Goal: Information Seeking & Learning: Find contact information

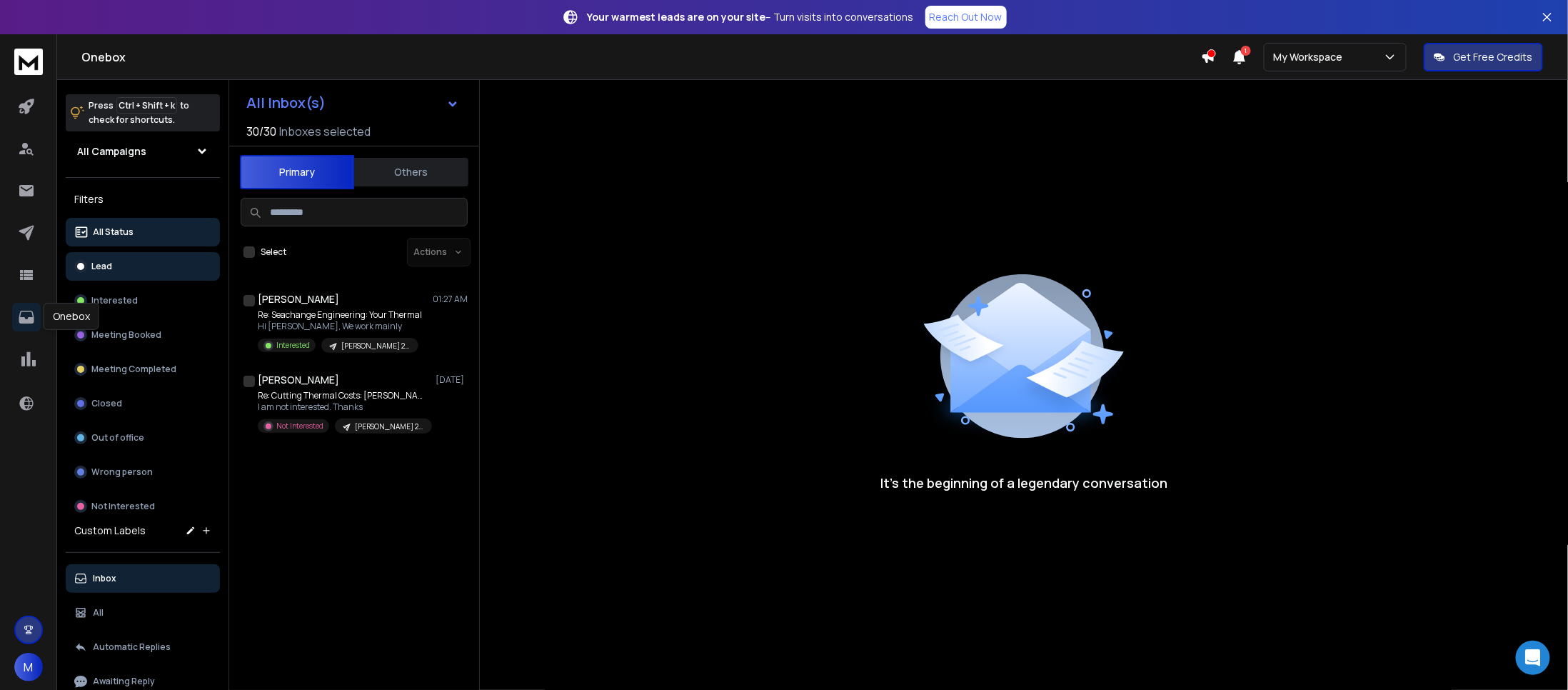
scroll to position [140, 0]
click at [30, 220] on link at bounding box center [26, 232] width 28 height 28
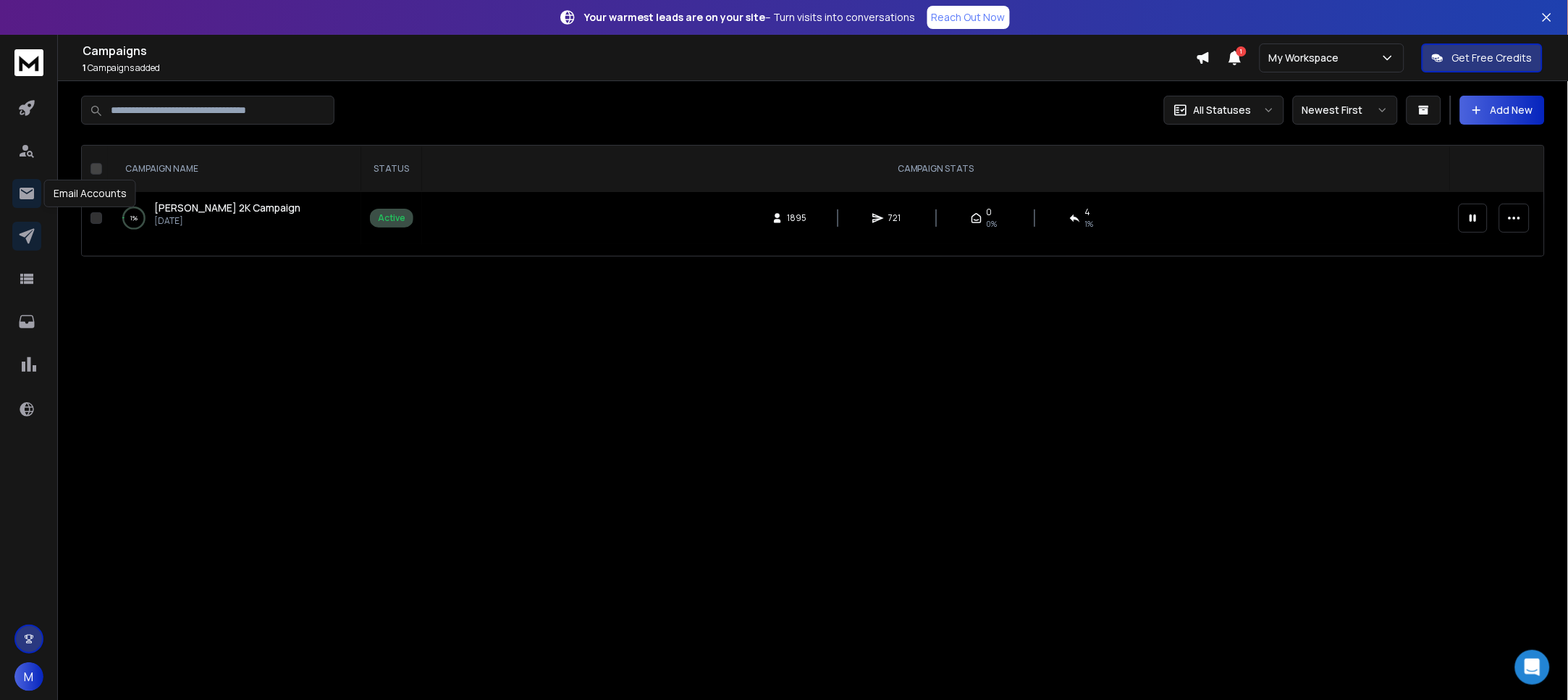
click at [32, 193] on icon at bounding box center [26, 193] width 14 height 11
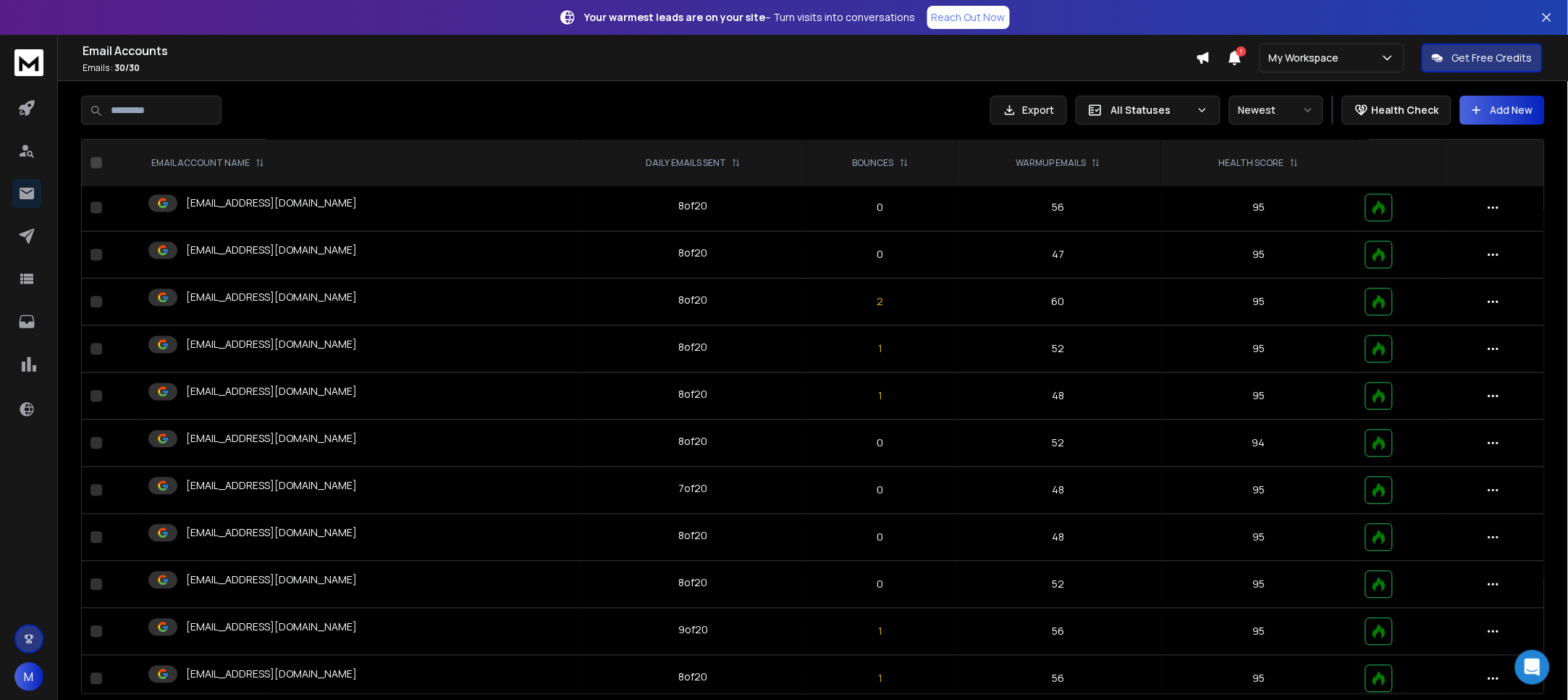
scroll to position [919, 0]
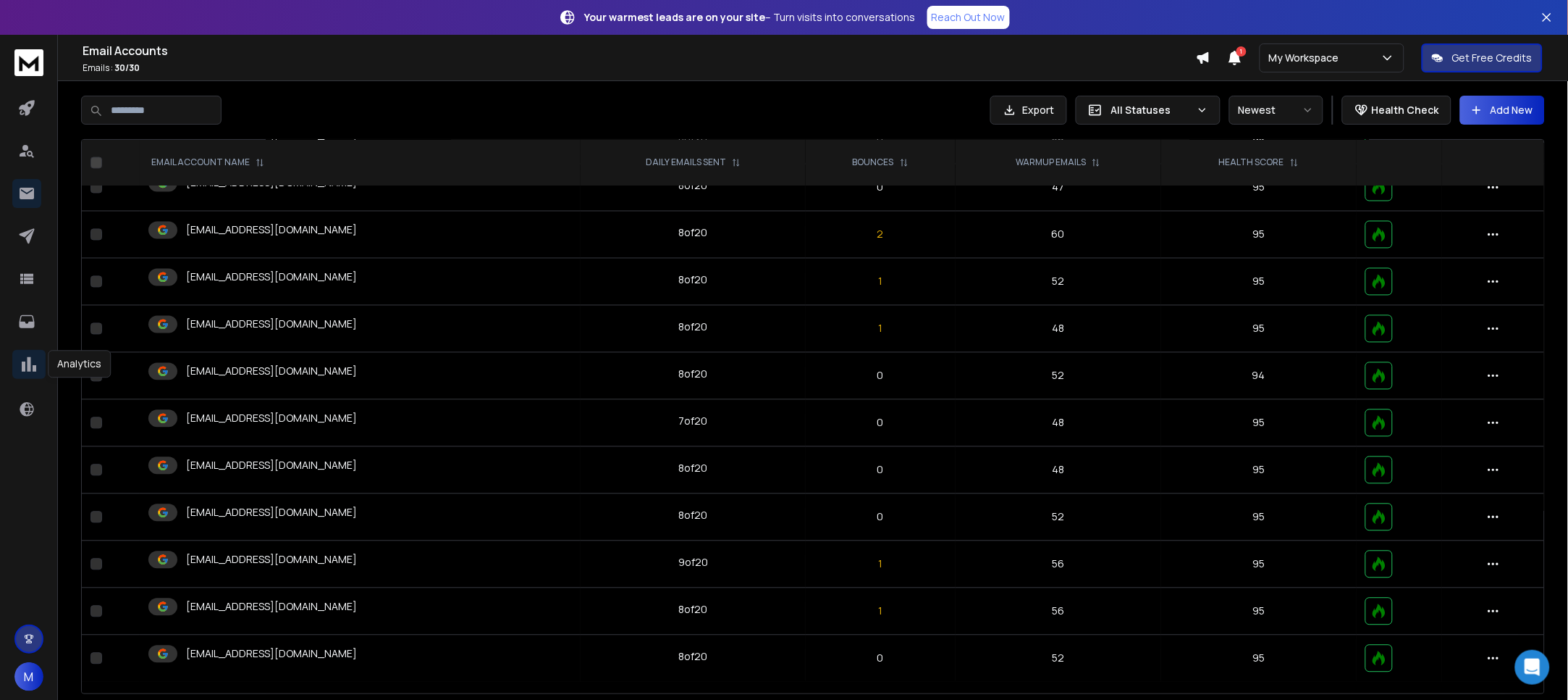
click at [36, 362] on icon at bounding box center [29, 364] width 22 height 22
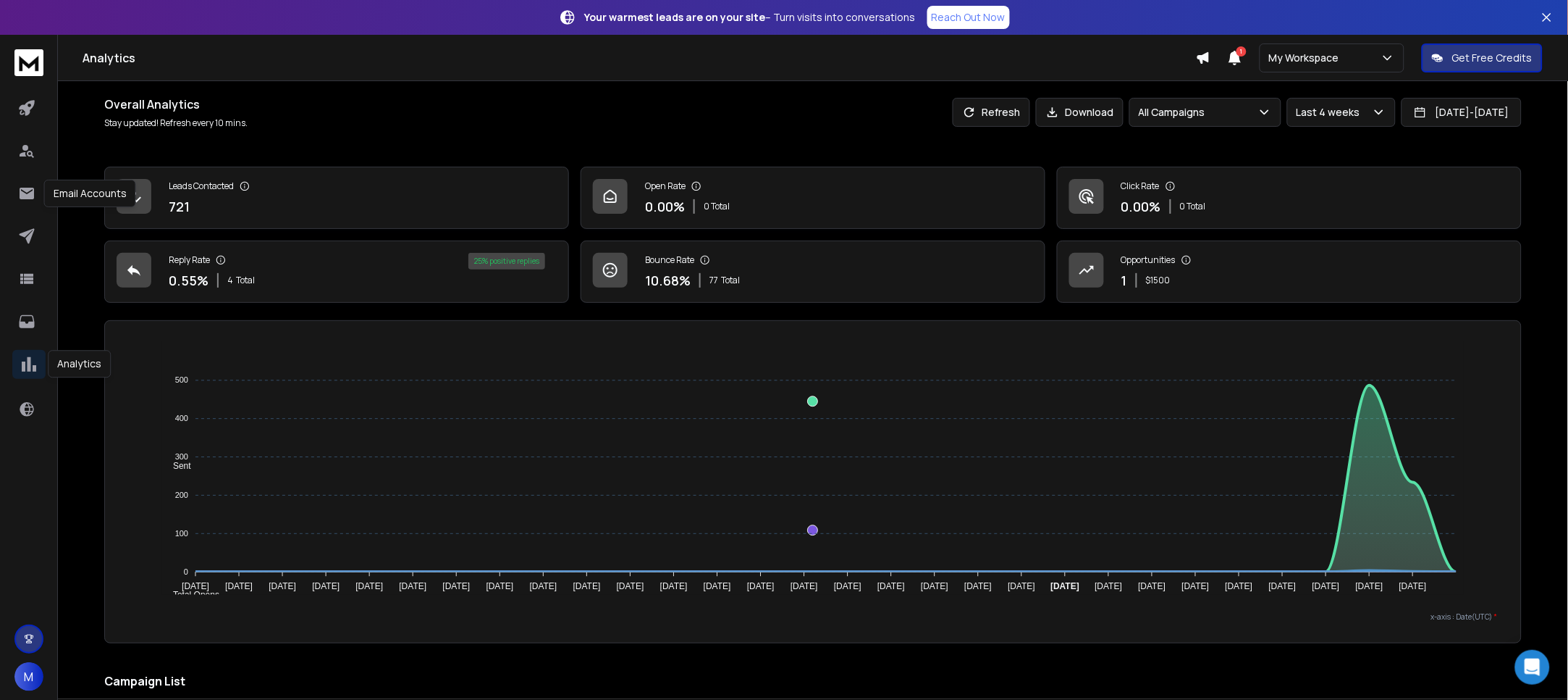
click at [25, 177] on div at bounding box center [29, 261] width 33 height 335
click at [25, 185] on icon at bounding box center [26, 193] width 17 height 17
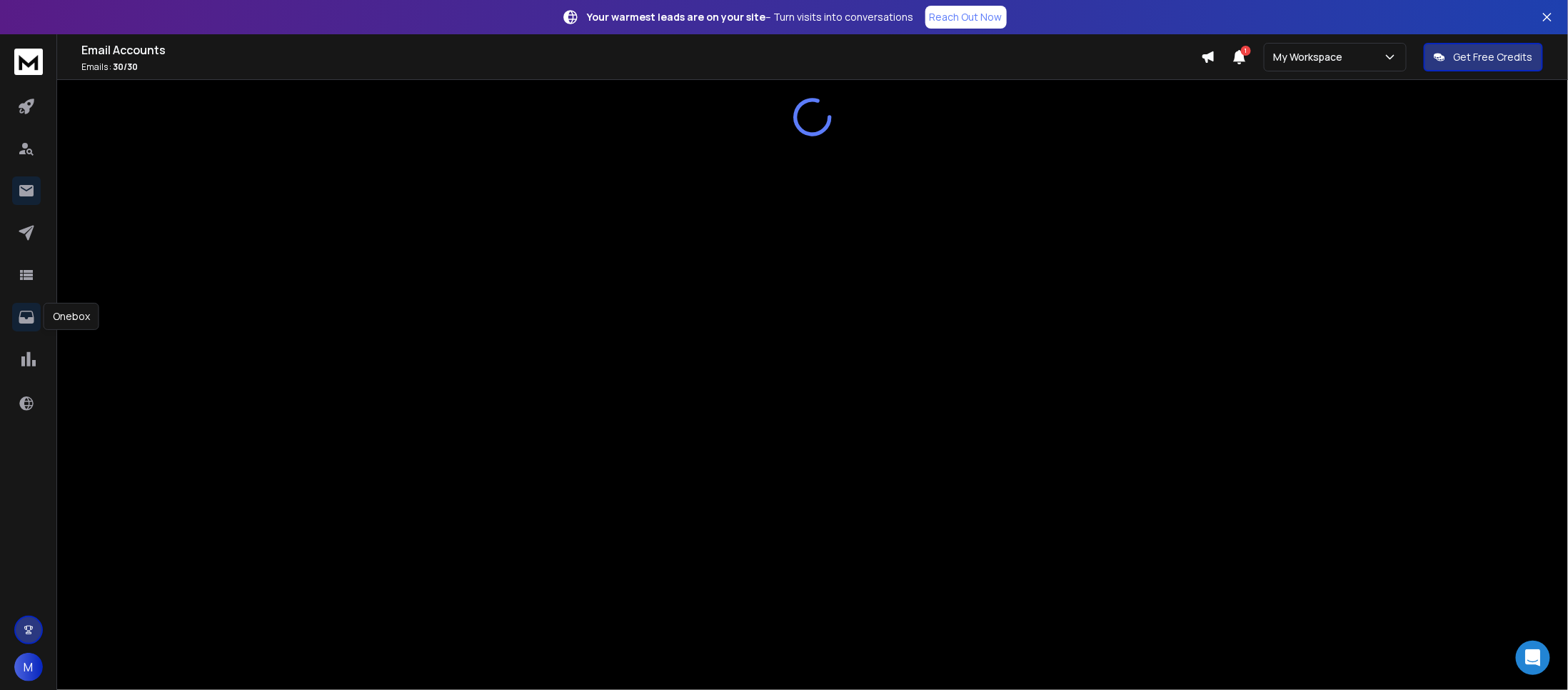
click at [30, 308] on icon at bounding box center [26, 316] width 17 height 17
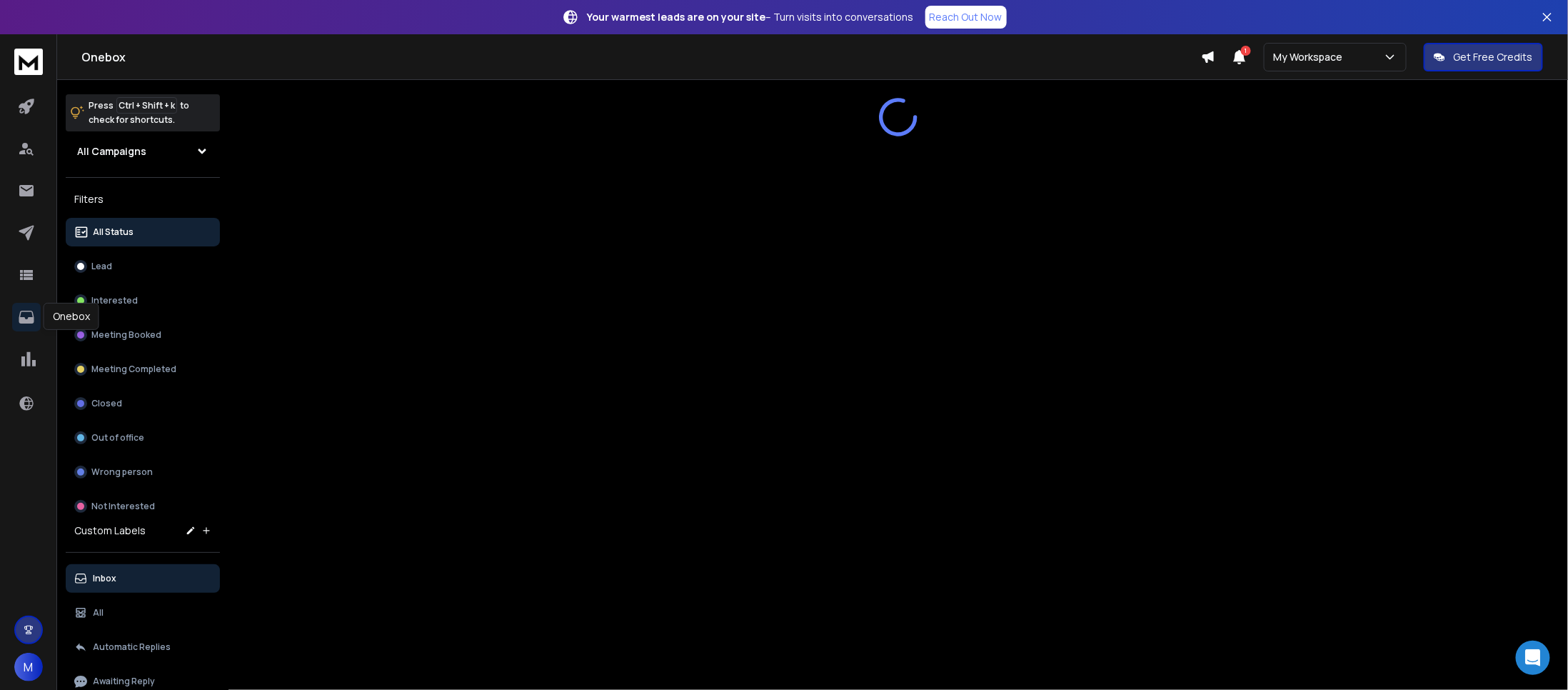
click at [30, 313] on icon at bounding box center [26, 316] width 17 height 17
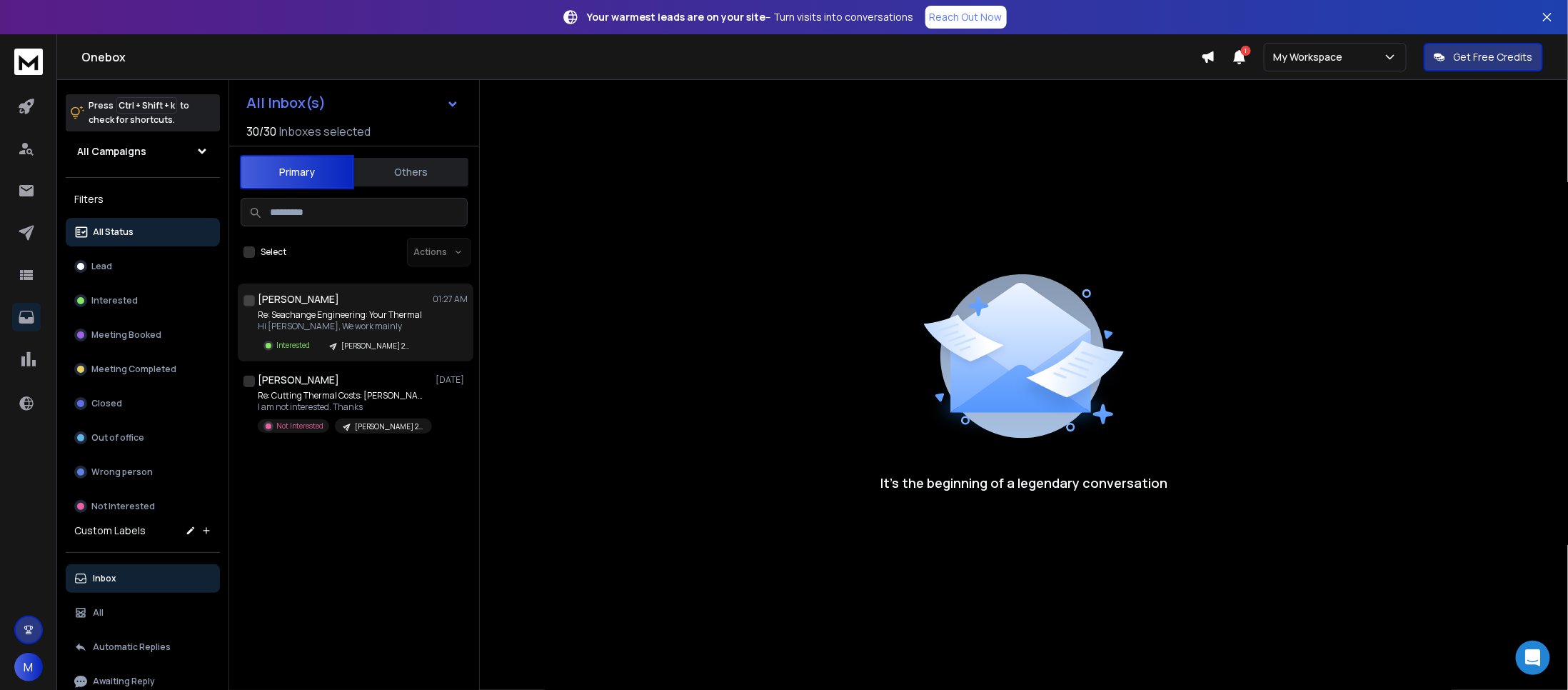
click at [408, 307] on div "[PERSON_NAME] 01:27 AM Re: Seachange Engineering: Your Thermal Hi [PERSON_NAME]…" at bounding box center [362, 322] width 210 height 61
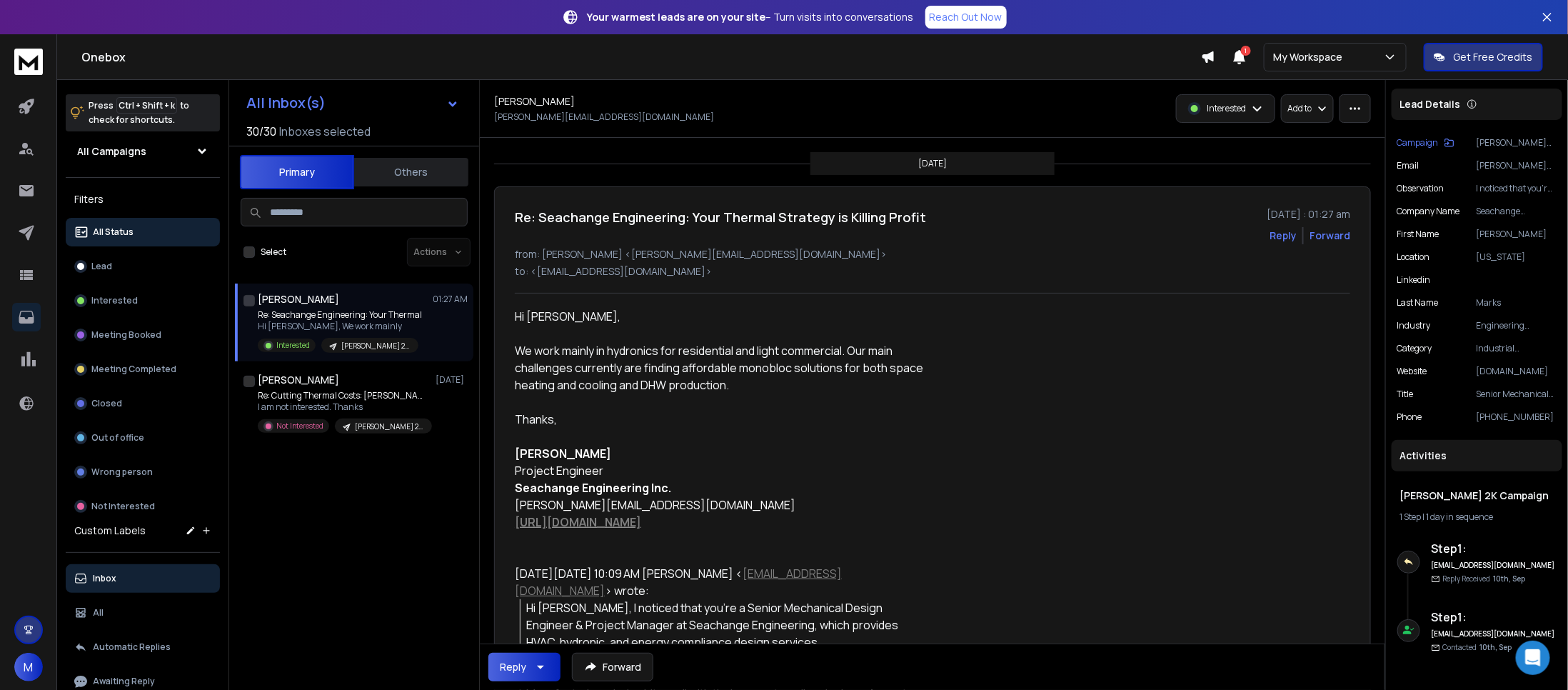
click at [1502, 208] on p "Seachange Engineering" at bounding box center [1517, 211] width 80 height 11
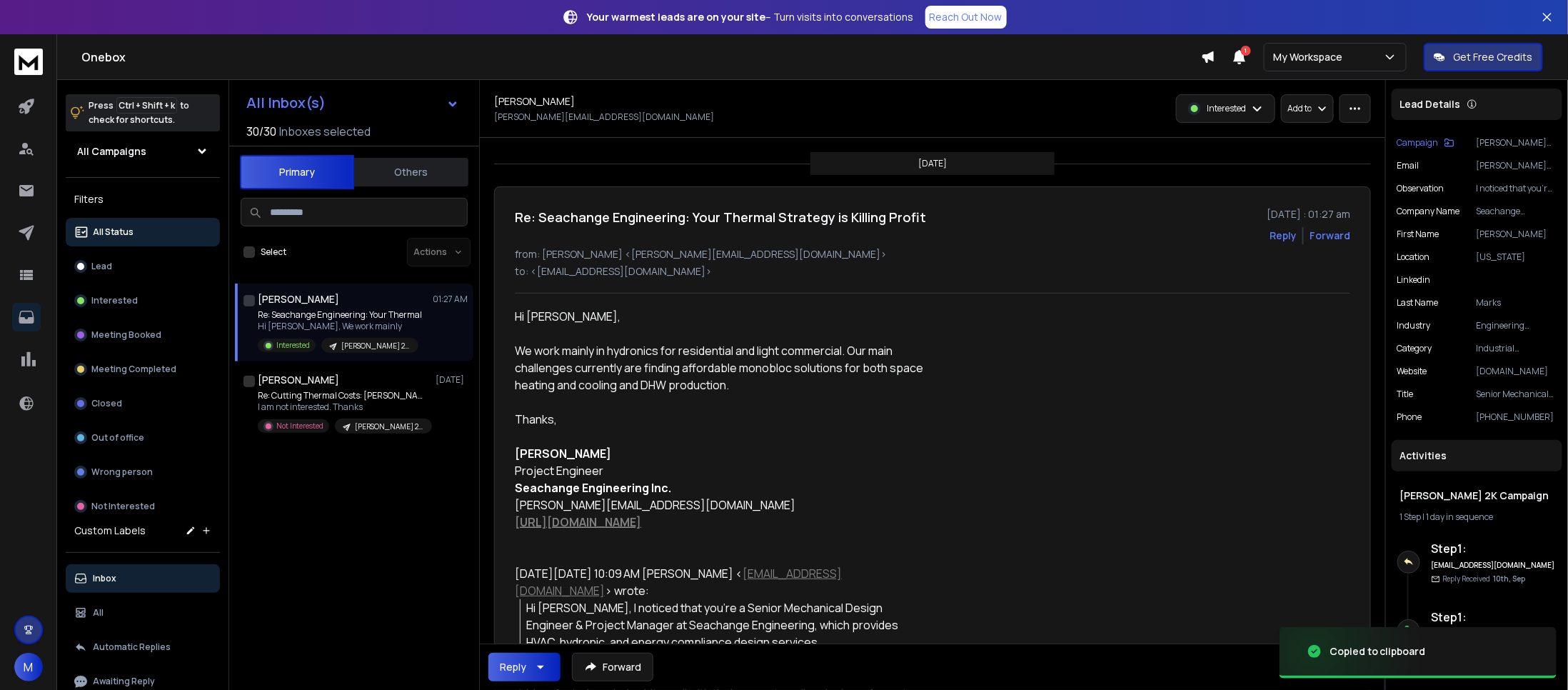
click at [1497, 365] on p "[DOMAIN_NAME]" at bounding box center [1517, 371] width 80 height 11
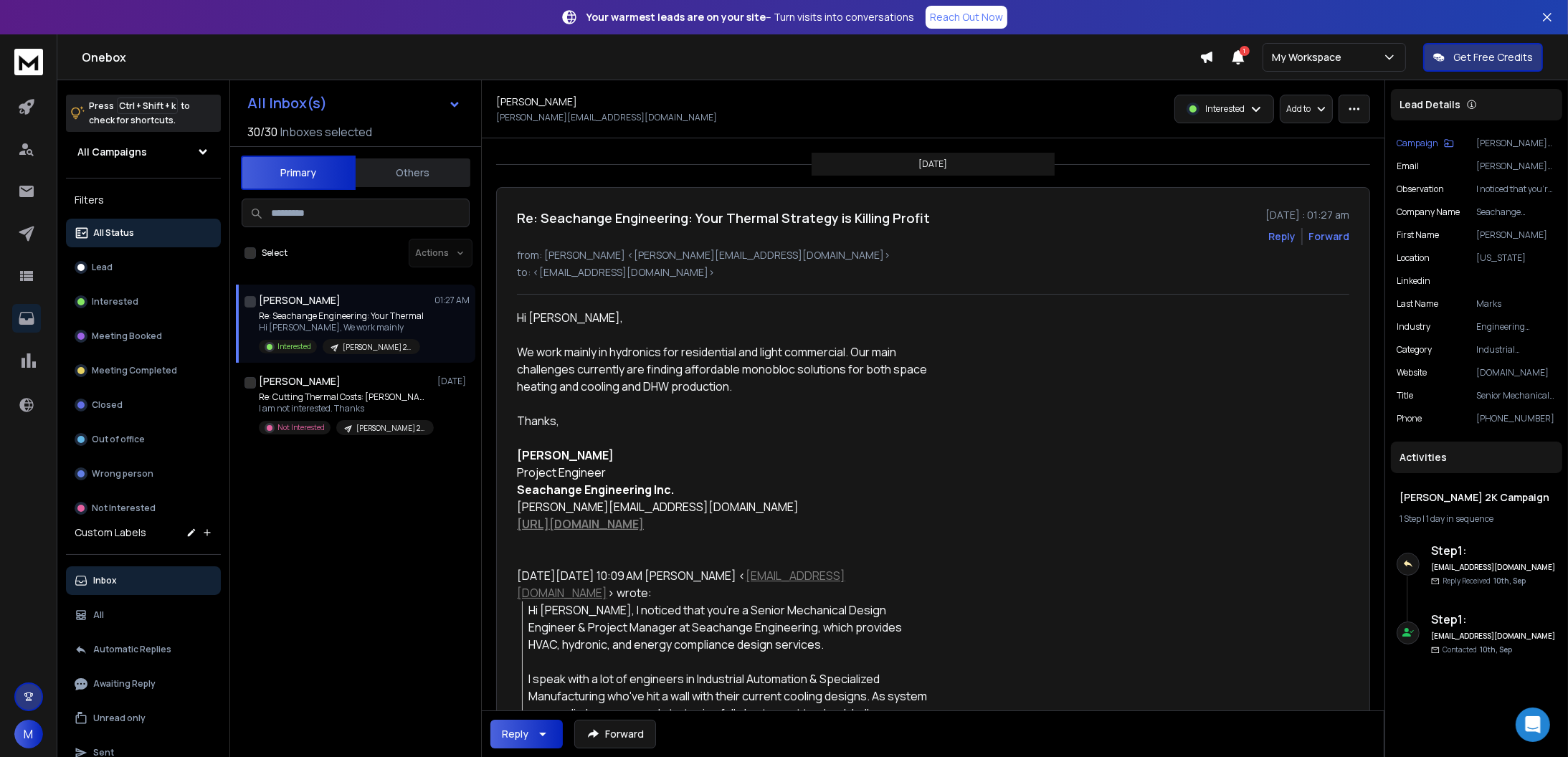
click at [1492, 171] on p "[PERSON_NAME][EMAIL_ADDRESS][DOMAIN_NAME]" at bounding box center [1517, 166] width 81 height 11
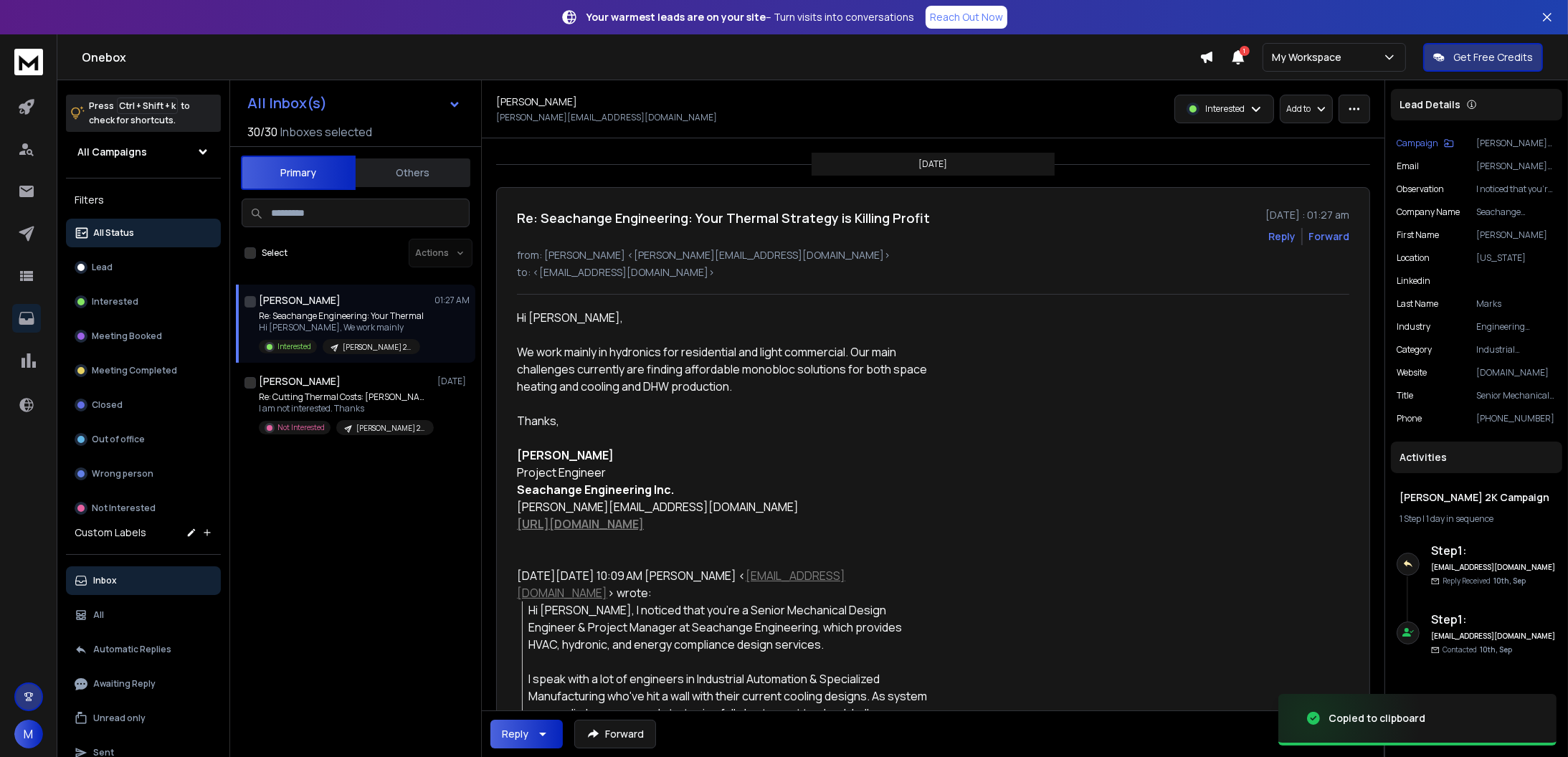
click at [1493, 231] on p "[PERSON_NAME]" at bounding box center [1517, 235] width 81 height 11
click at [1477, 307] on p "Marks" at bounding box center [1517, 304] width 81 height 11
click at [1499, 216] on p "Seachange Engineering" at bounding box center [1517, 212] width 81 height 11
click at [1499, 374] on p "[DOMAIN_NAME]" at bounding box center [1517, 372] width 81 height 11
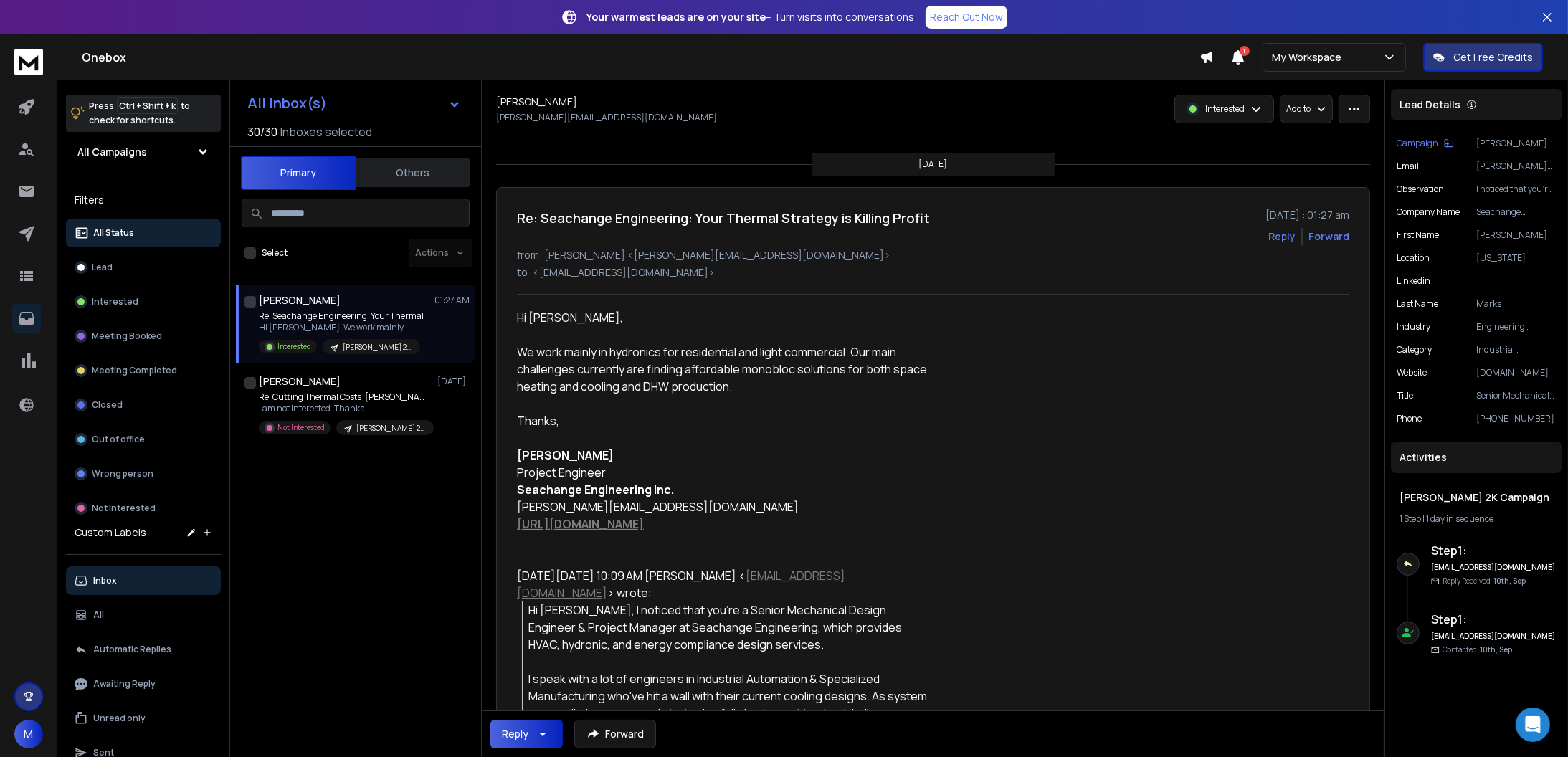
click at [1507, 369] on p "[DOMAIN_NAME]" at bounding box center [1517, 372] width 81 height 11
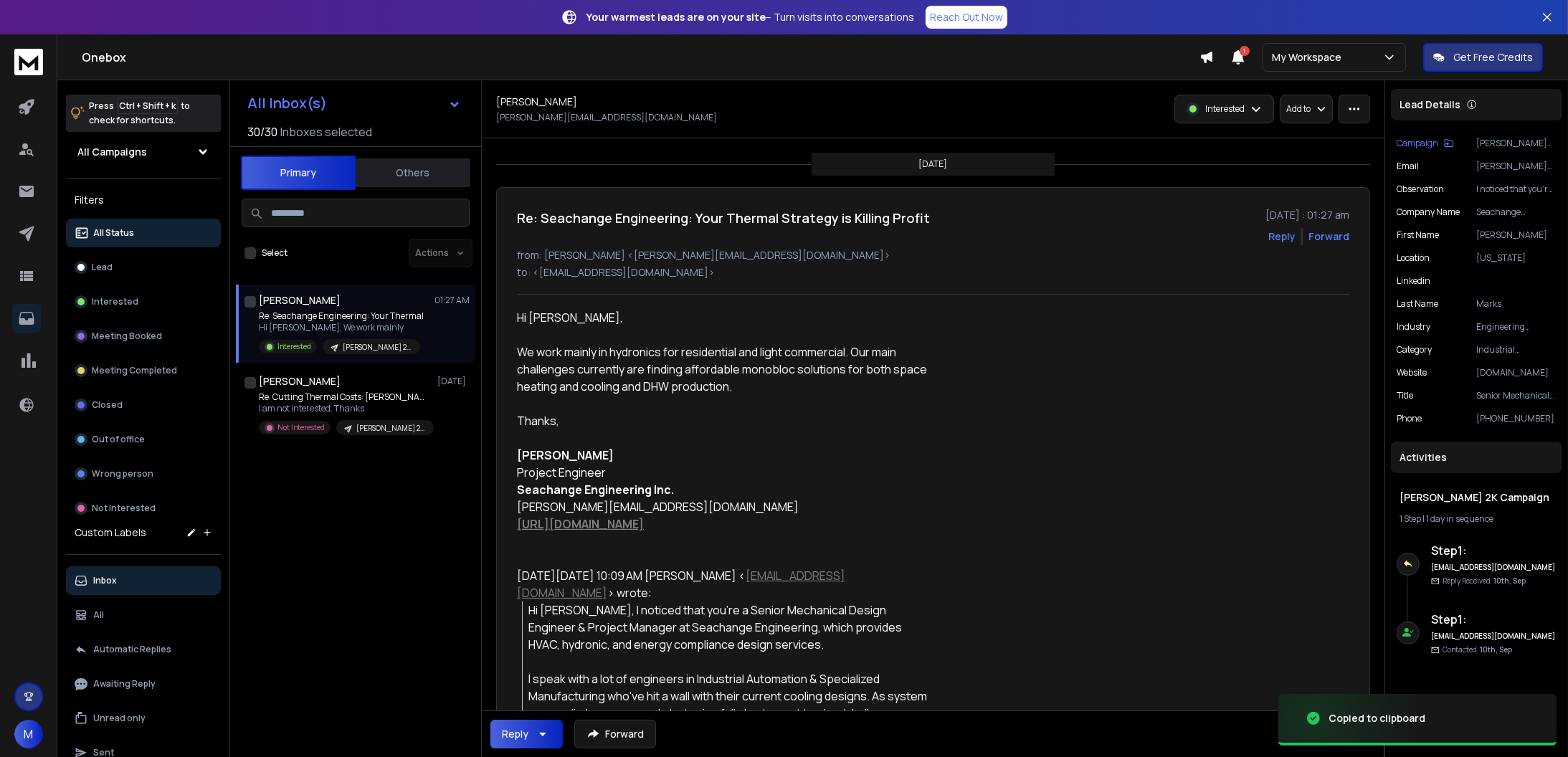
click at [1487, 416] on p "[PHONE_NUMBER]" at bounding box center [1517, 418] width 81 height 11
click at [1497, 401] on div "Campaign [PERSON_NAME] 2K Campaign Email [PERSON_NAME][EMAIL_ADDRESS][DOMAIN_NA…" at bounding box center [1477, 280] width 172 height 321
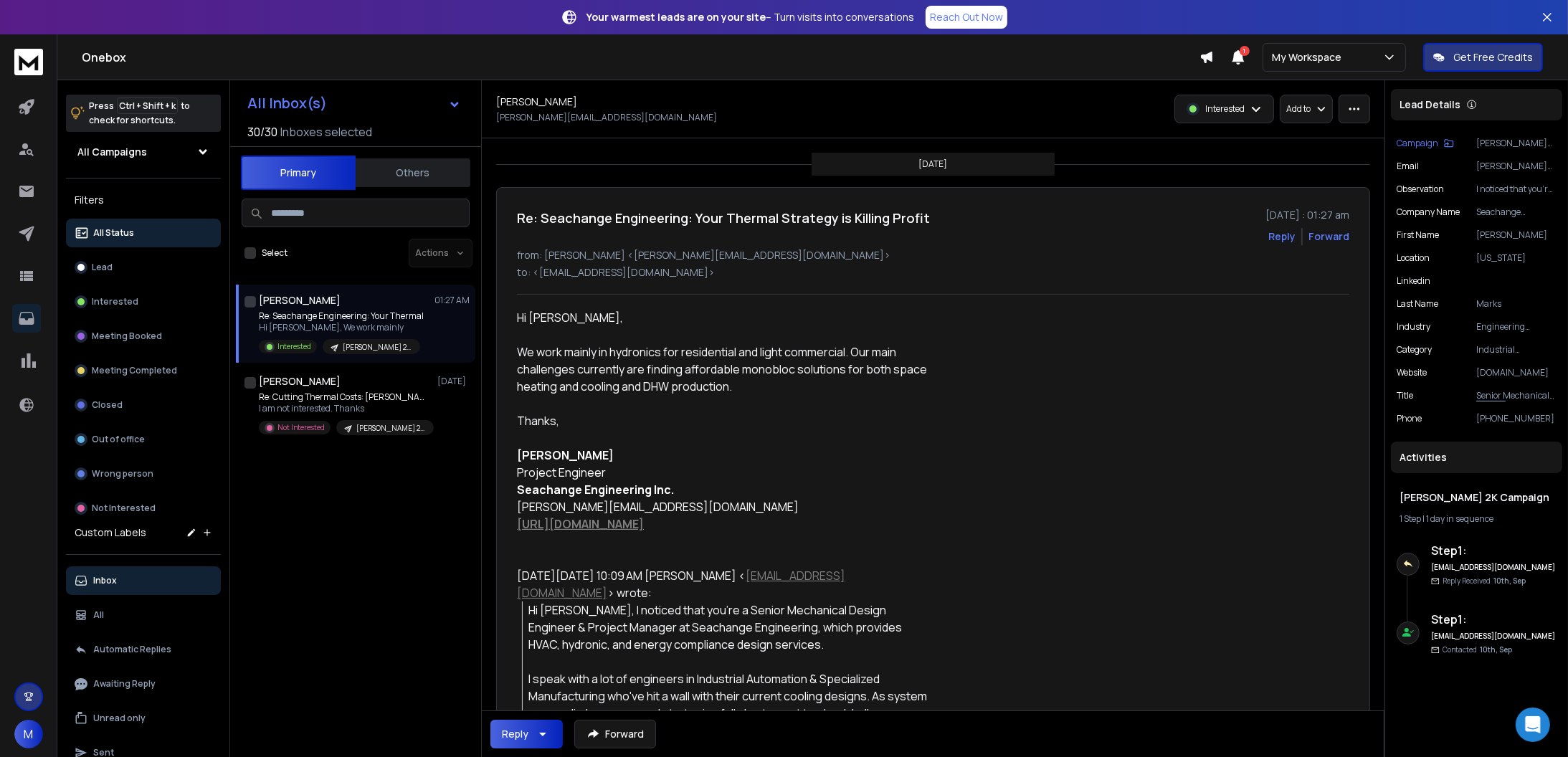
click at [1508, 392] on p "Senior Mechanical Design Engineer & Project Manager" at bounding box center [1517, 395] width 81 height 11
click at [1497, 165] on p "[PERSON_NAME][EMAIL_ADDRESS][DOMAIN_NAME]" at bounding box center [1517, 166] width 81 height 11
drag, startPoint x: 561, startPoint y: 352, endPoint x: 851, endPoint y: 356, distance: 290.0
click at [851, 356] on div "We work mainly in hydronics for residential and light commercial. Our main chal…" at bounding box center [726, 368] width 418 height 51
copy div "mainly in hydronics for residential and light commercial"
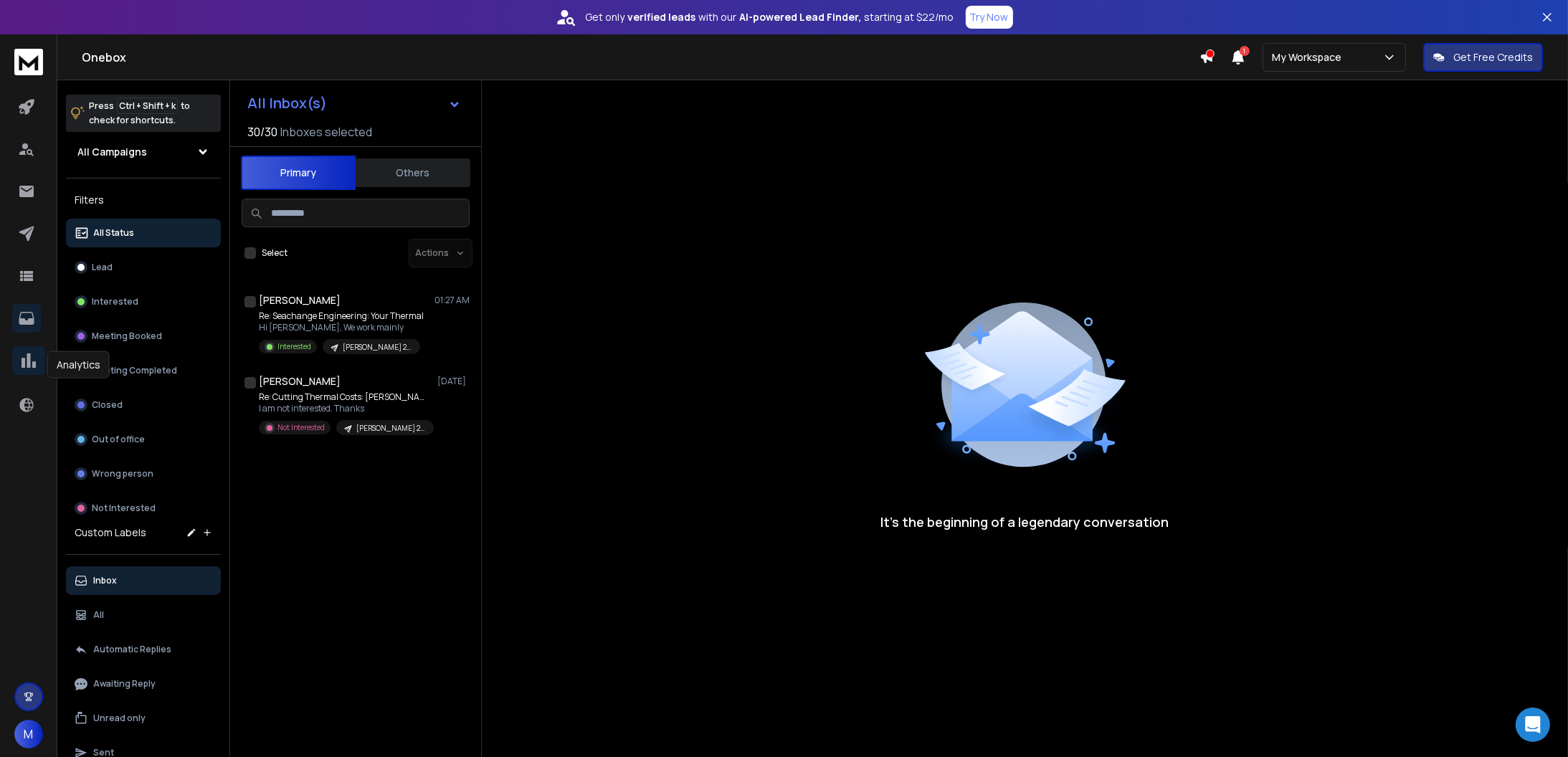
click at [23, 359] on icon at bounding box center [28, 360] width 22 height 22
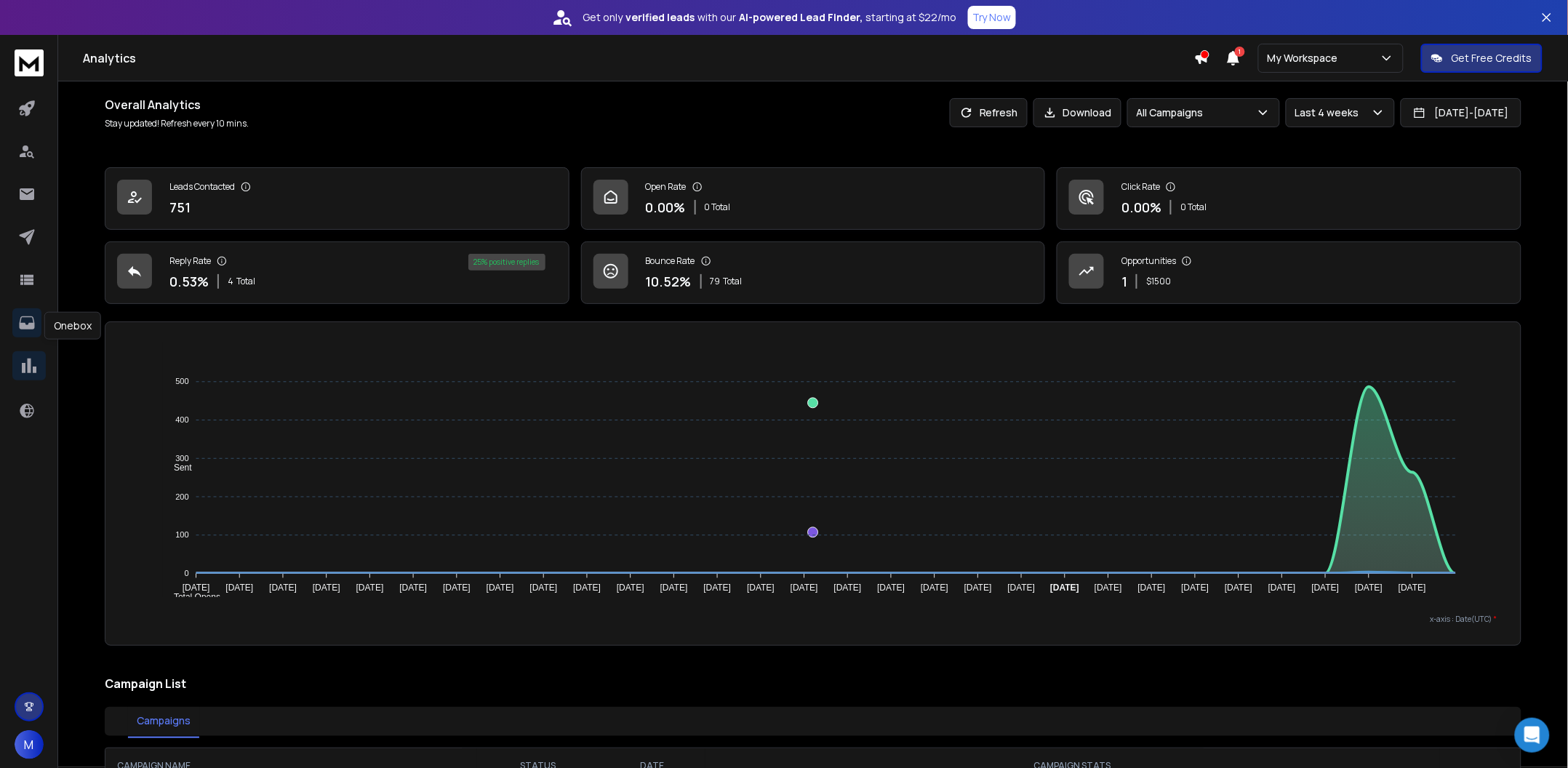
click at [30, 324] on icon at bounding box center [26, 322] width 17 height 17
